Goal: Navigation & Orientation: Find specific page/section

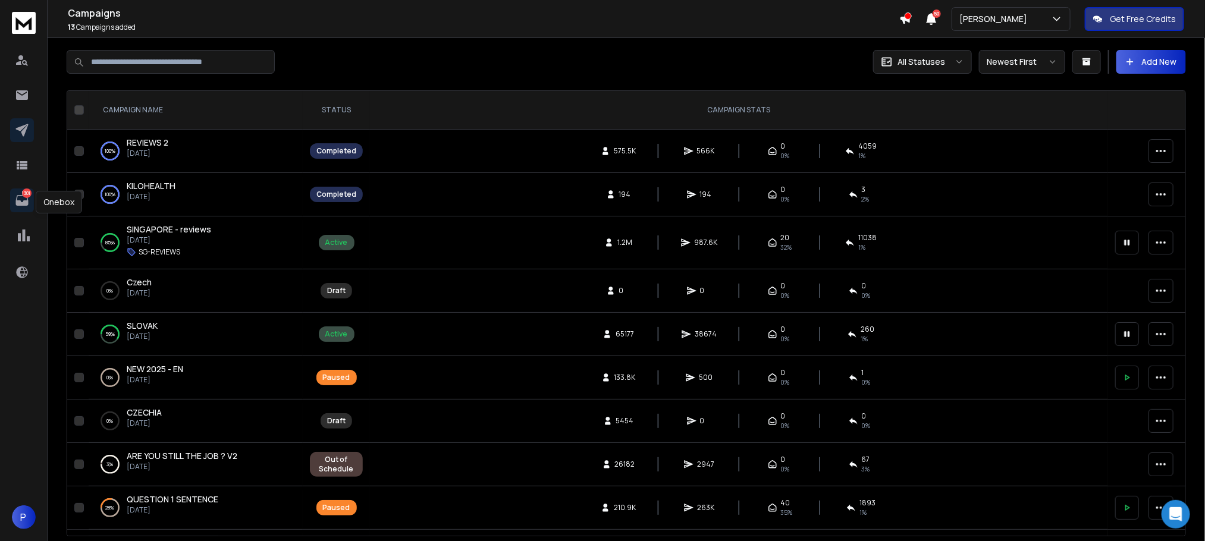
click at [29, 198] on p "1301" at bounding box center [27, 194] width 10 height 10
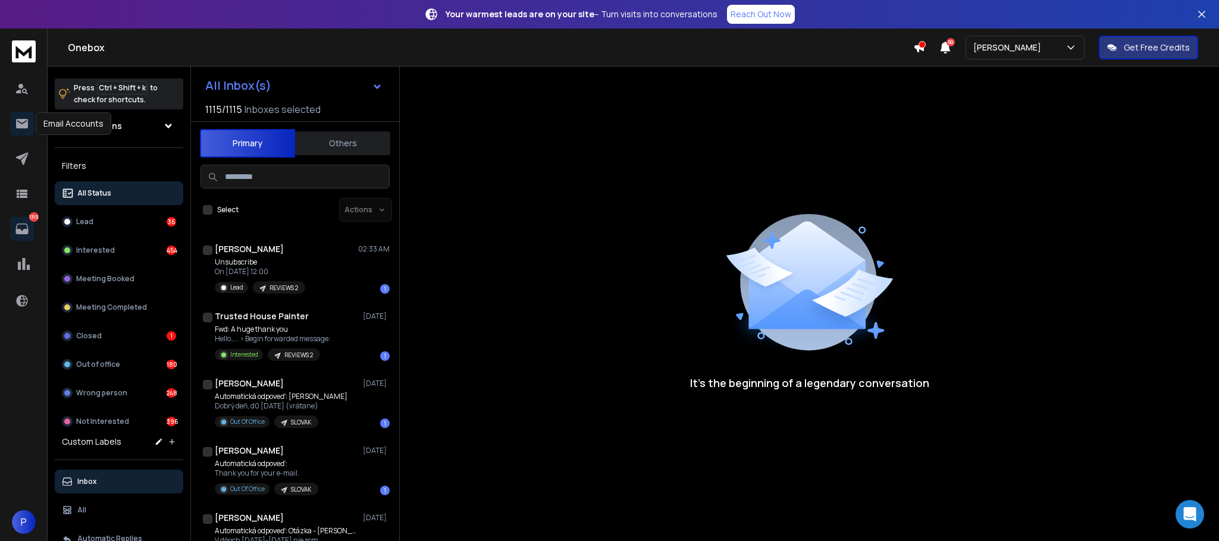
click at [29, 121] on icon at bounding box center [22, 124] width 14 height 14
